Goal: Navigation & Orientation: Find specific page/section

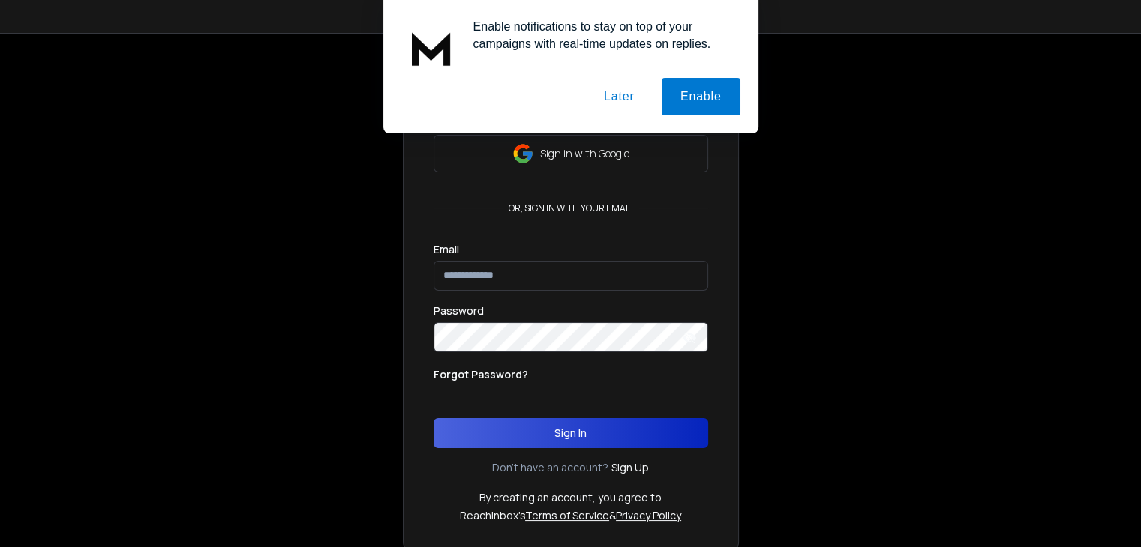
click at [625, 102] on button "Later" at bounding box center [618, 96] width 67 height 37
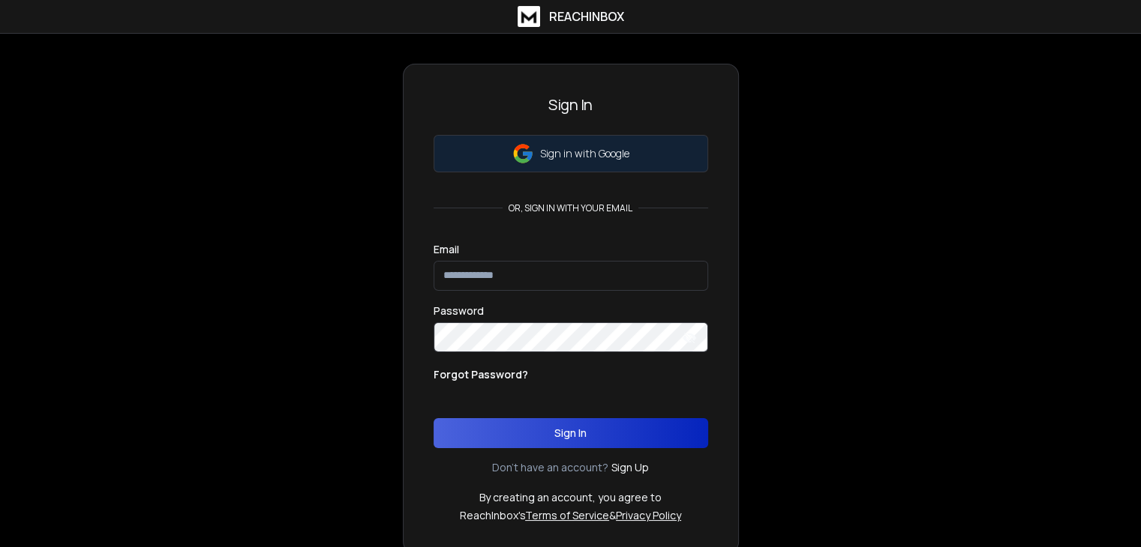
click at [603, 149] on p "Sign in with Google" at bounding box center [584, 153] width 89 height 15
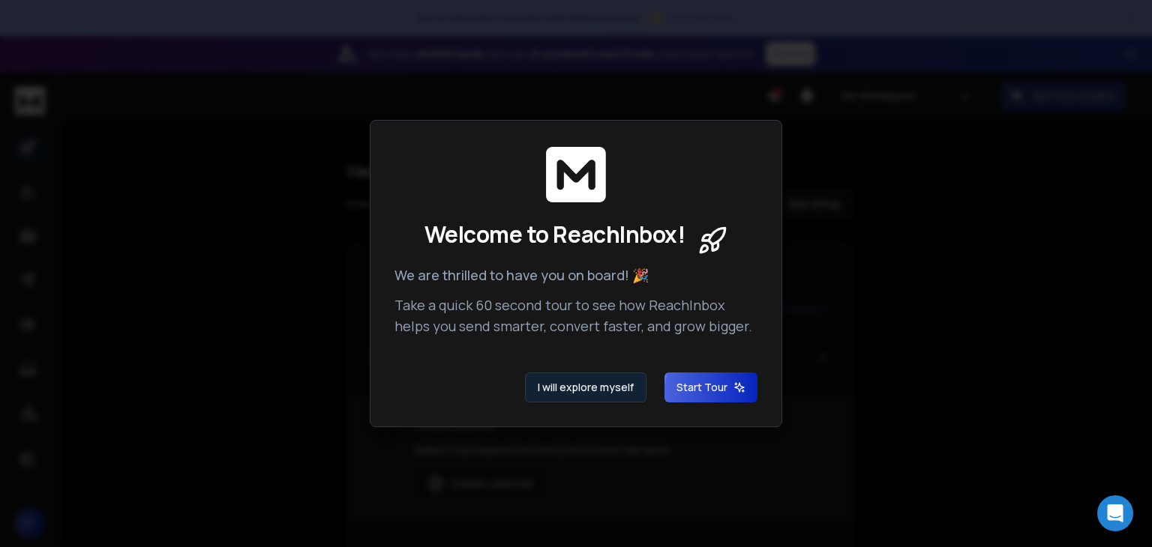
click at [623, 385] on button "I will explore myself" at bounding box center [585, 388] width 121 height 30
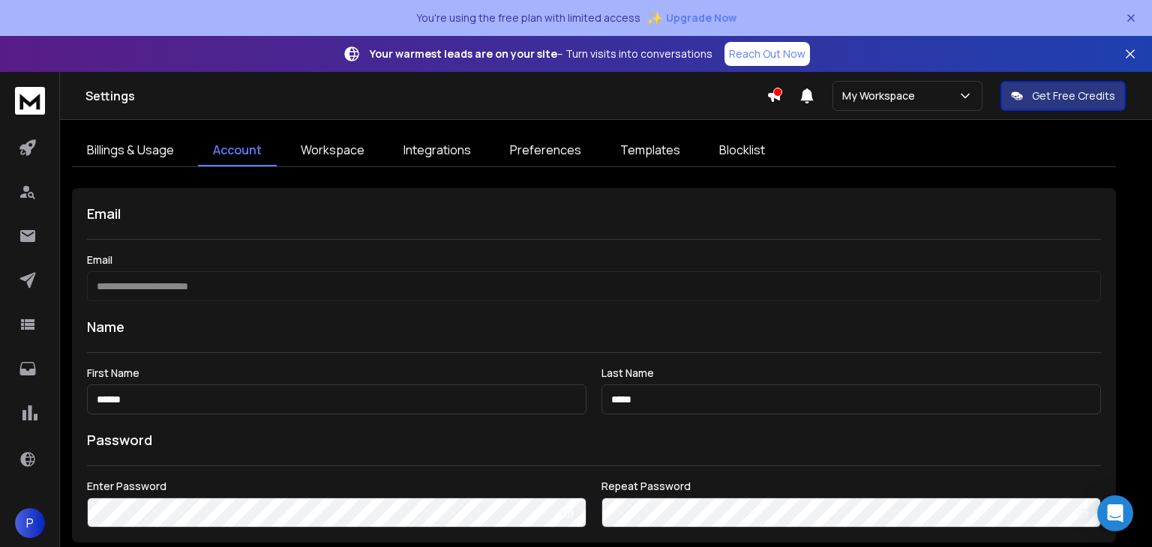
click at [1131, 16] on icon "Close notification" at bounding box center [1131, 18] width 12 height 12
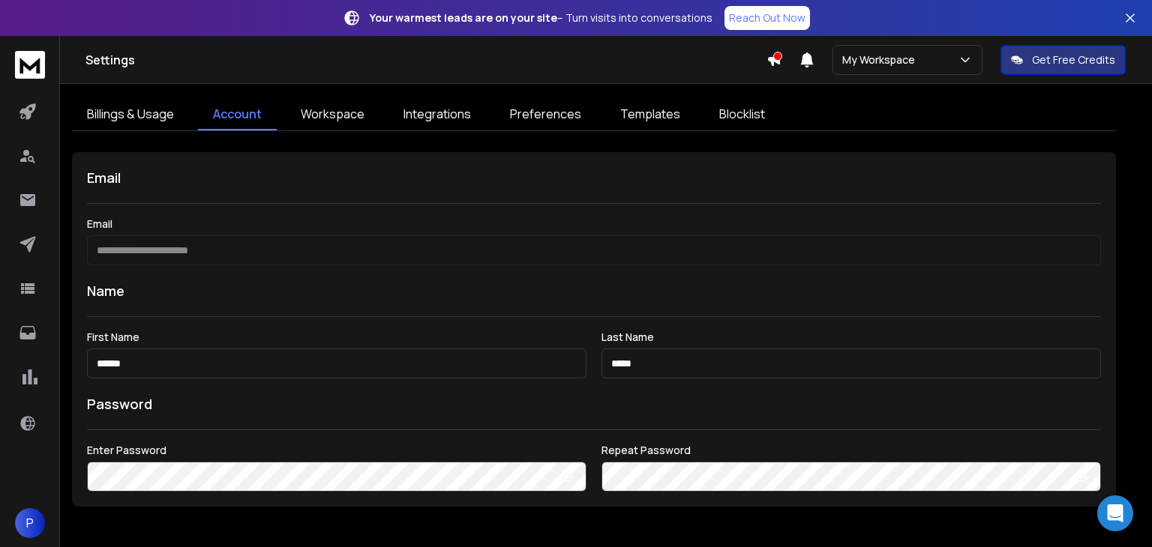
click at [1124, 22] on icon at bounding box center [1129, 17] width 13 height 13
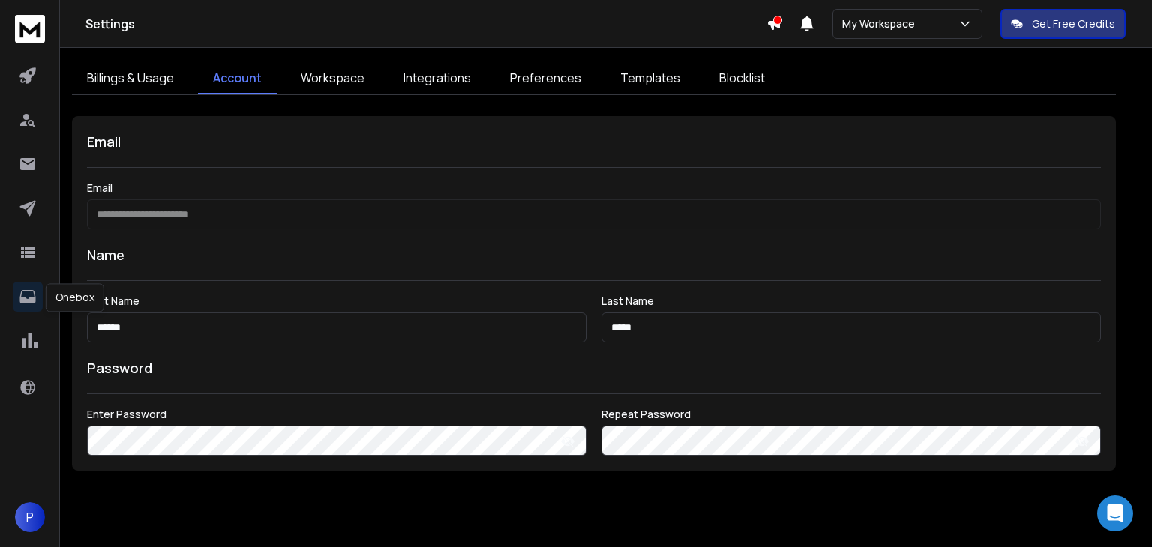
click at [35, 298] on icon at bounding box center [28, 297] width 18 height 18
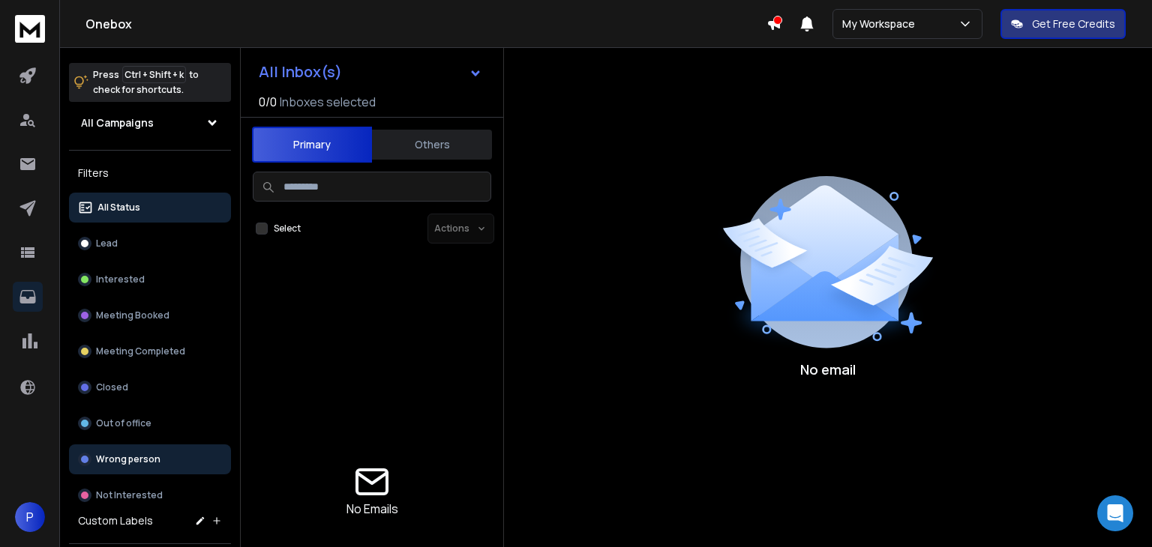
scroll to position [279, 0]
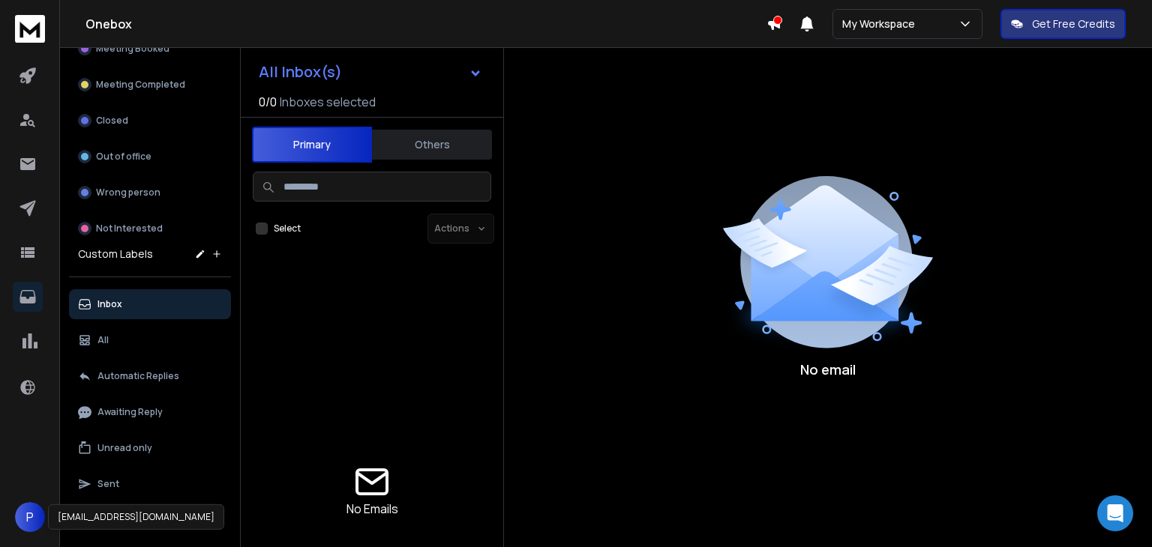
click at [31, 517] on span "P" at bounding box center [30, 517] width 30 height 30
